Goal: Find contact information: Find contact information

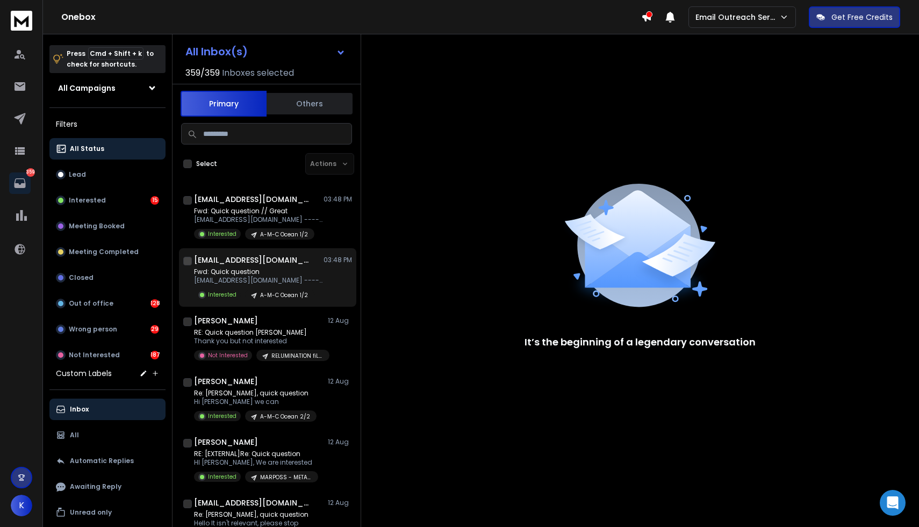
scroll to position [17, 0]
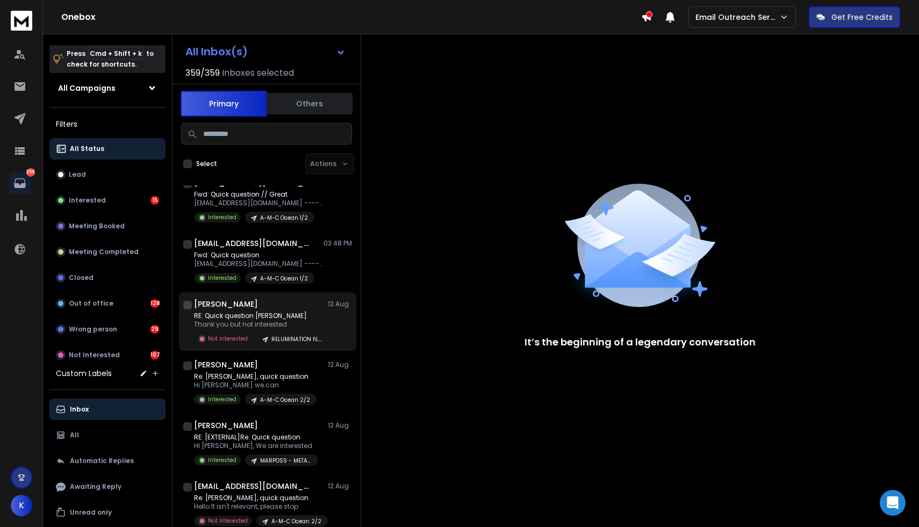
click at [237, 310] on div "[PERSON_NAME] [DATE] RE: Quick question [PERSON_NAME] Thank you but not interes…" at bounding box center [273, 322] width 158 height 46
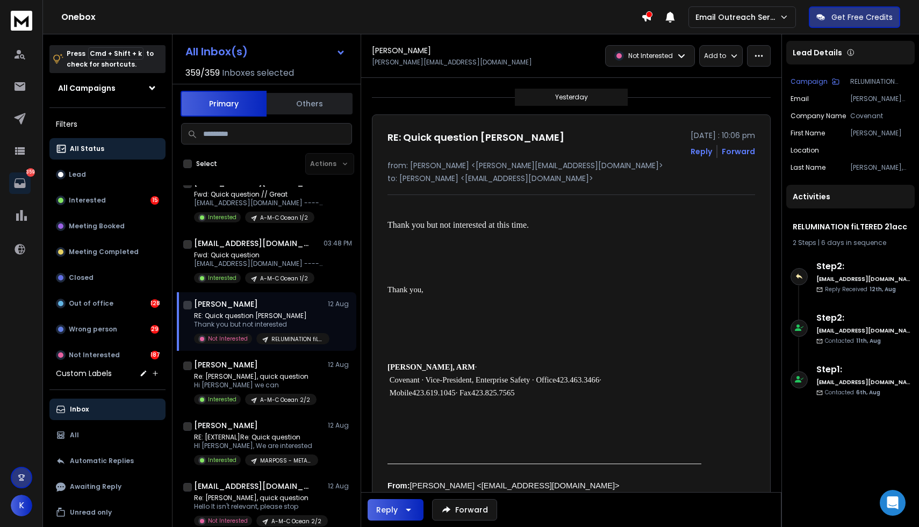
click at [566, 166] on p "from: [PERSON_NAME] <[PERSON_NAME][EMAIL_ADDRESS][DOMAIN_NAME]>" at bounding box center [572, 165] width 368 height 11
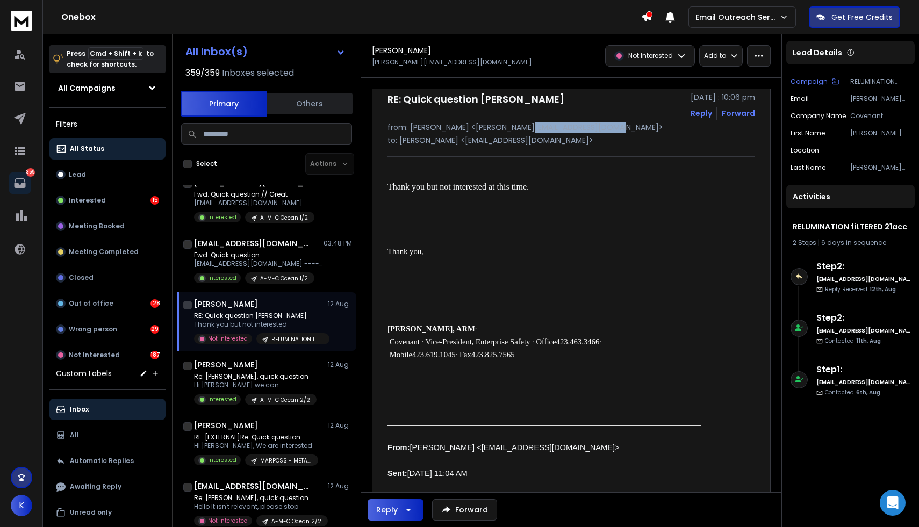
click at [593, 130] on p "from: [PERSON_NAME] <[PERSON_NAME][EMAIL_ADDRESS][DOMAIN_NAME]>" at bounding box center [572, 127] width 368 height 11
copy p "[DOMAIN_NAME]"
